Goal: Find specific page/section: Find specific page/section

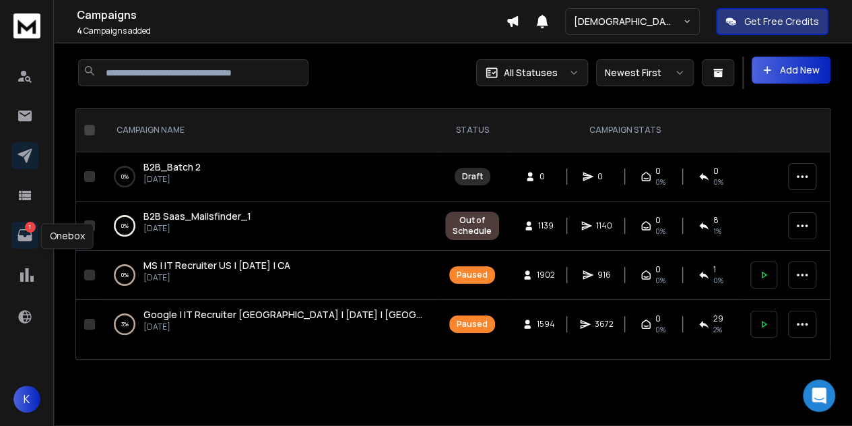
click at [23, 230] on icon at bounding box center [25, 235] width 16 height 16
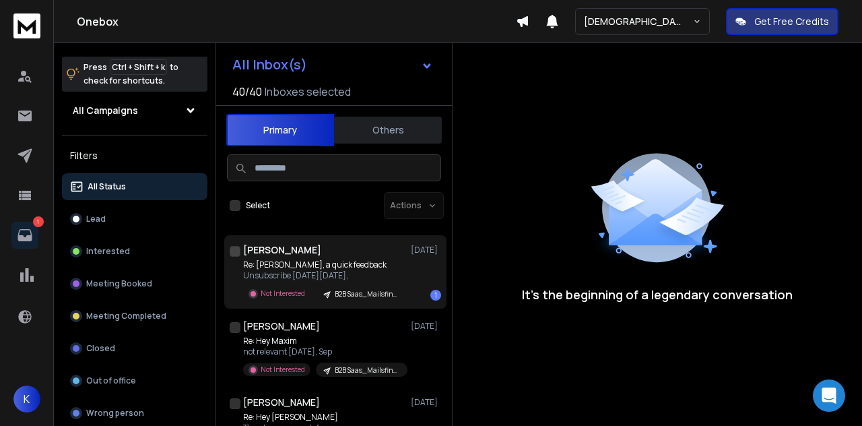
click at [397, 266] on p "Re: [PERSON_NAME], a quick feedback" at bounding box center [324, 264] width 162 height 11
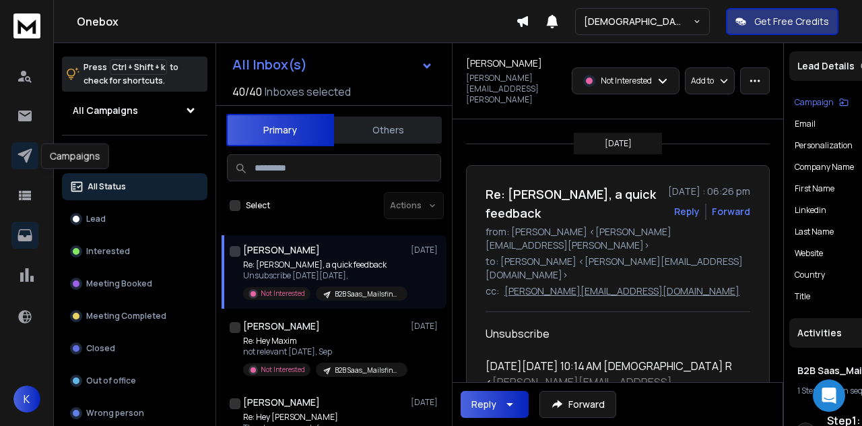
click at [17, 156] on icon at bounding box center [25, 156] width 16 height 16
